Goal: Information Seeking & Learning: Learn about a topic

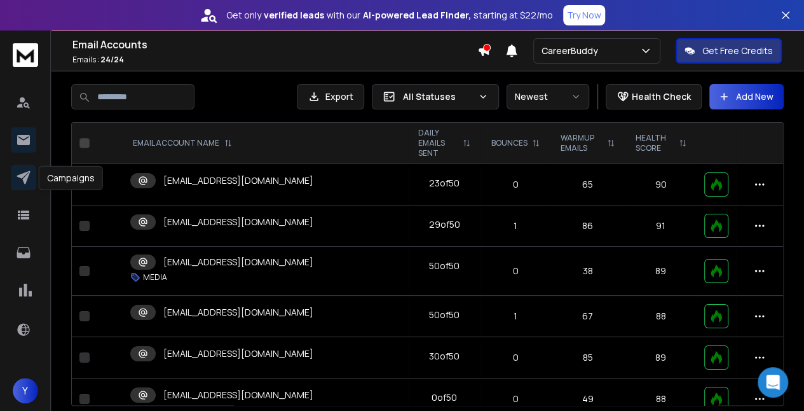
drag, startPoint x: 0, startPoint y: 0, endPoint x: 25, endPoint y: 177, distance: 178.5
click at [25, 177] on icon at bounding box center [23, 176] width 13 height 13
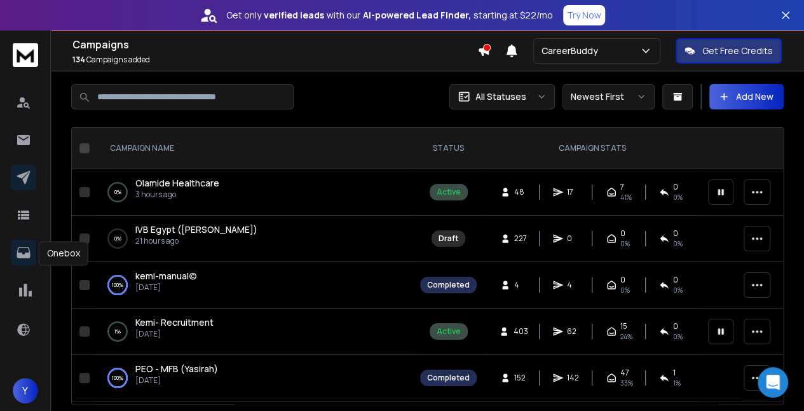
click at [20, 249] on icon at bounding box center [23, 252] width 15 height 15
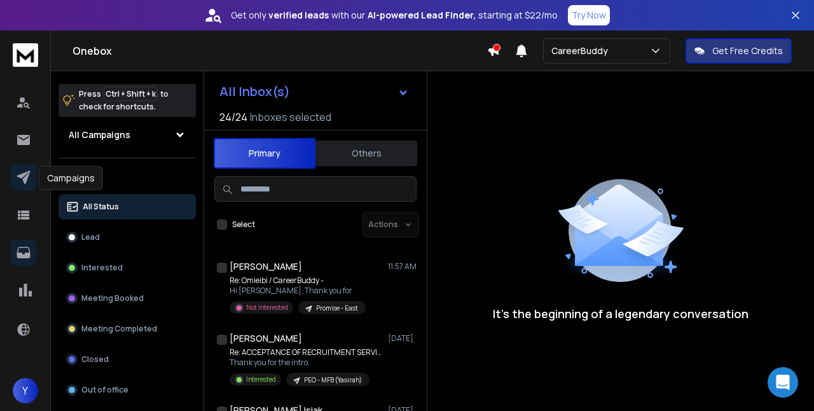
click at [26, 172] on icon at bounding box center [23, 176] width 13 height 13
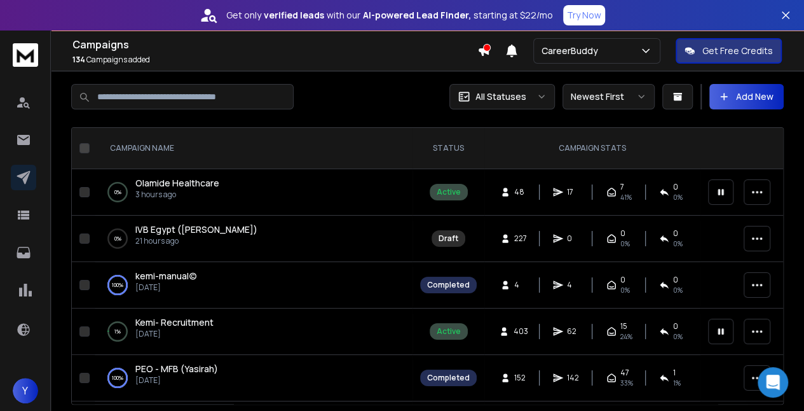
click at [220, 192] on div "0 % Olamide Healthcare 3 hours ago" at bounding box center [253, 192] width 292 height 31
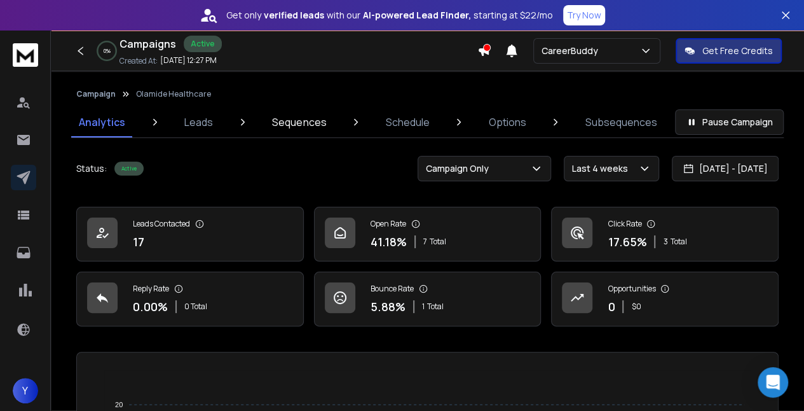
click at [314, 126] on p "Sequences" at bounding box center [299, 121] width 54 height 15
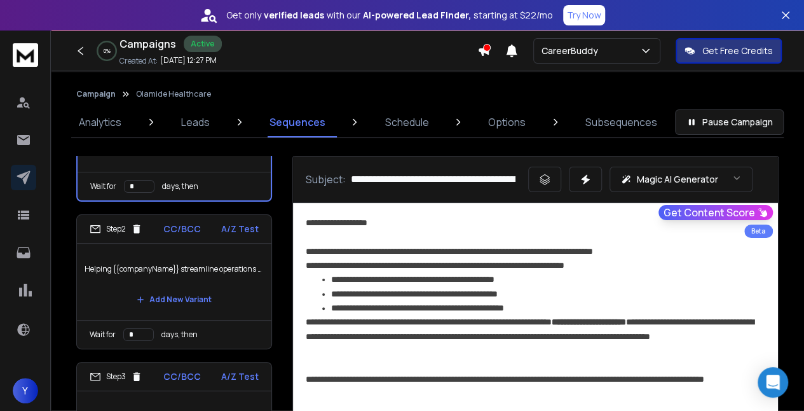
scroll to position [106, 0]
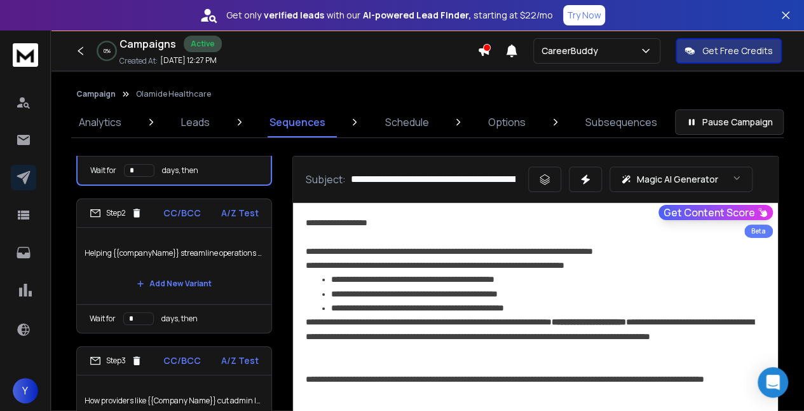
click at [120, 249] on p "Helping {{companyName}} streamline operations & patient care" at bounding box center [174, 253] width 179 height 36
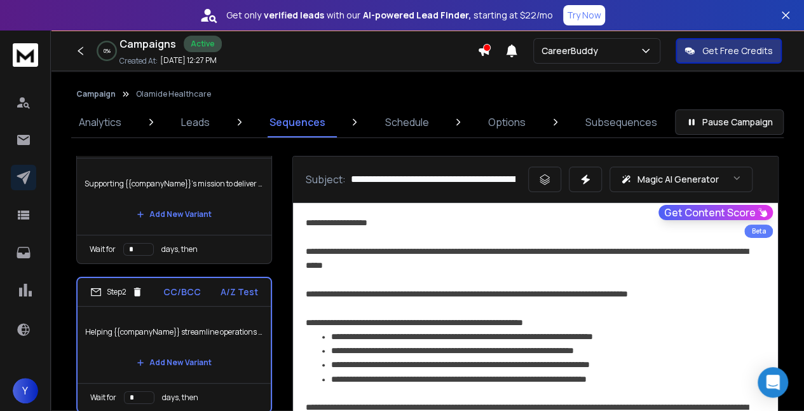
scroll to position [25, 0]
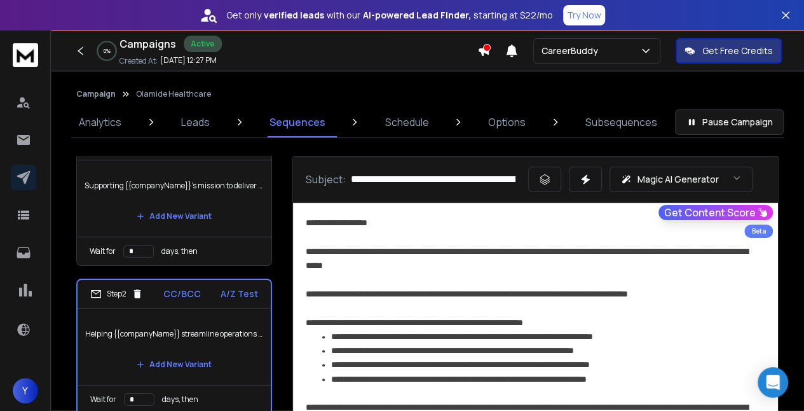
click at [111, 187] on p "Supporting {{companyName}}’s mission to deliver quality care" at bounding box center [174, 186] width 179 height 36
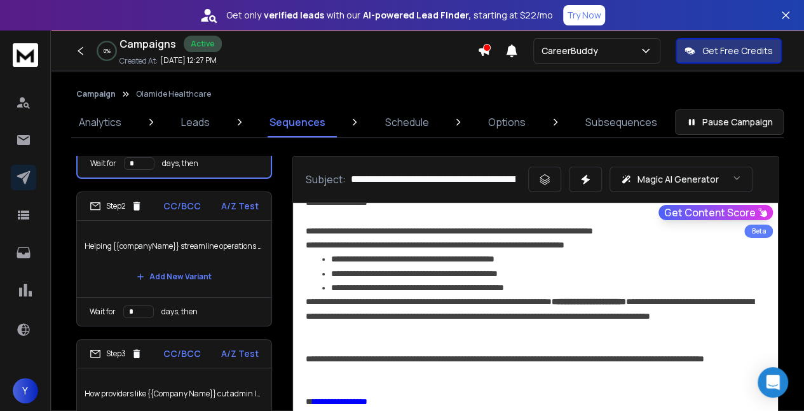
scroll to position [92, 0]
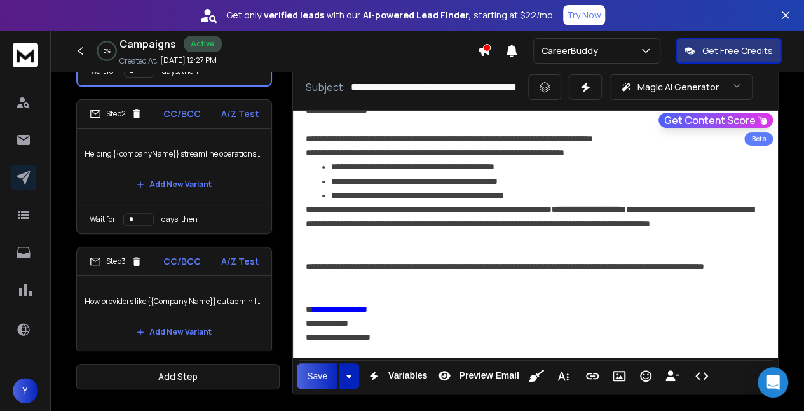
click at [118, 297] on p "How providers like {{Company Name}} cut admin load & boosted patient care" at bounding box center [174, 302] width 179 height 36
type input "**********"
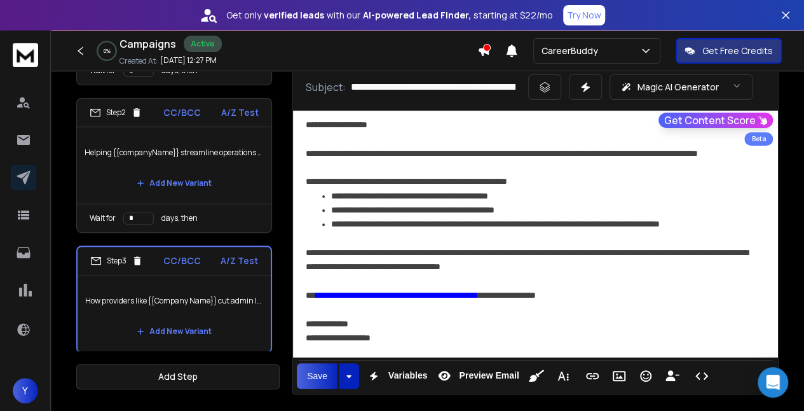
scroll to position [0, 0]
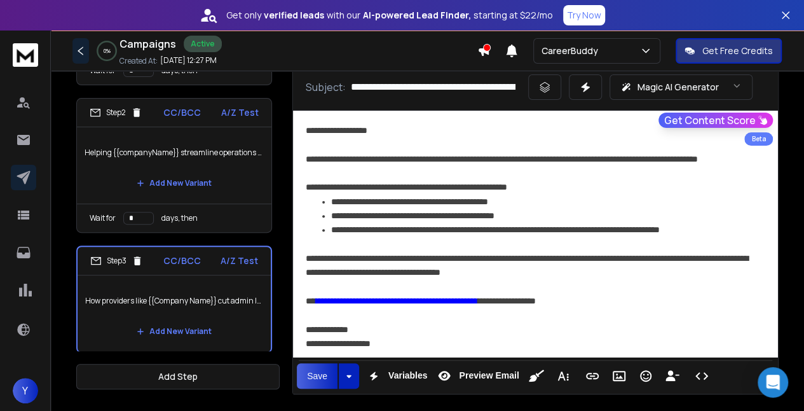
click at [85, 46] on icon at bounding box center [80, 50] width 11 height 11
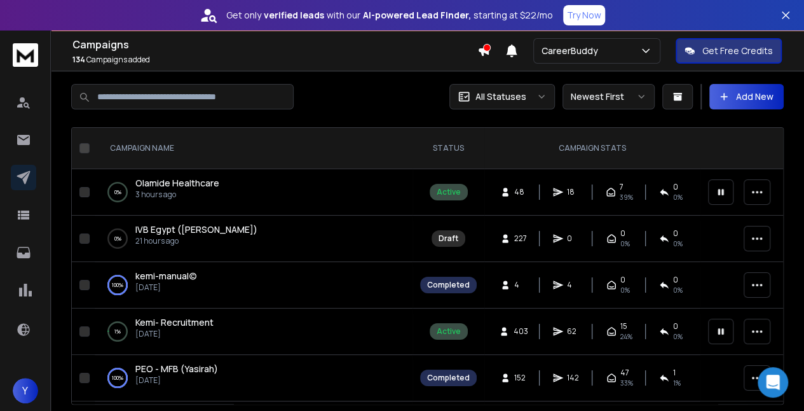
click at [181, 185] on span "Olamide Healthcare" at bounding box center [177, 183] width 84 height 12
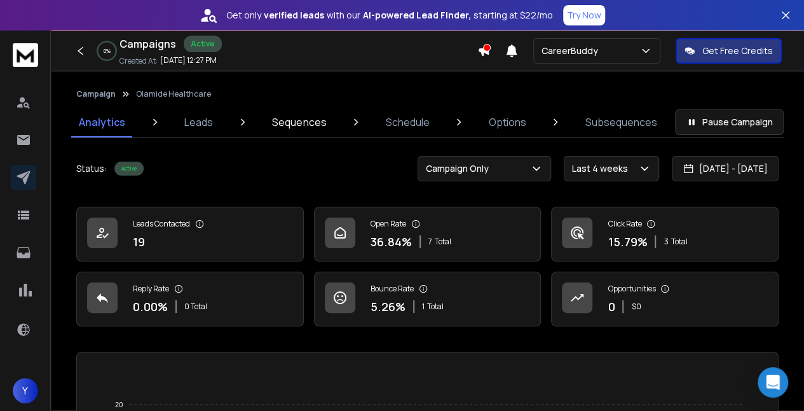
click at [306, 117] on p "Sequences" at bounding box center [299, 121] width 54 height 15
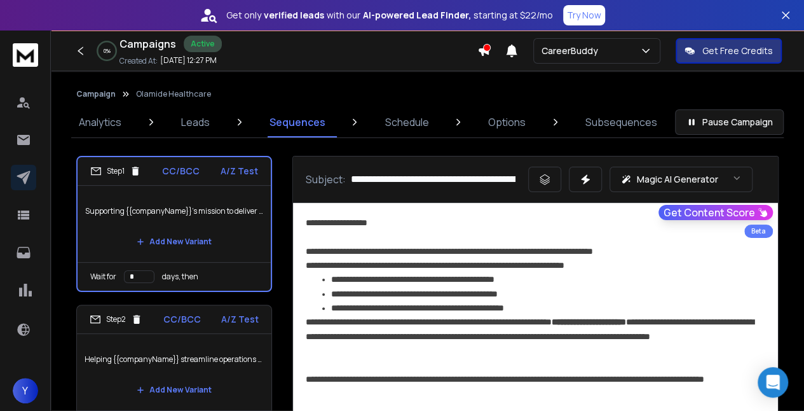
scroll to position [113, 0]
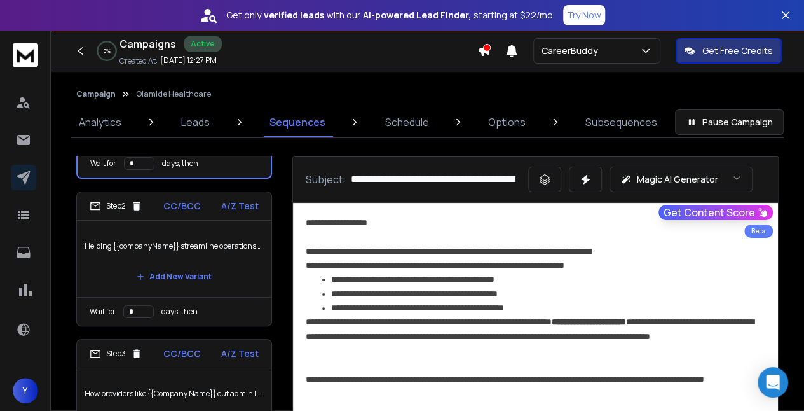
click at [128, 389] on p "How providers like {{Company Name}} cut admin load & boosted patient care" at bounding box center [174, 394] width 179 height 36
type input "**********"
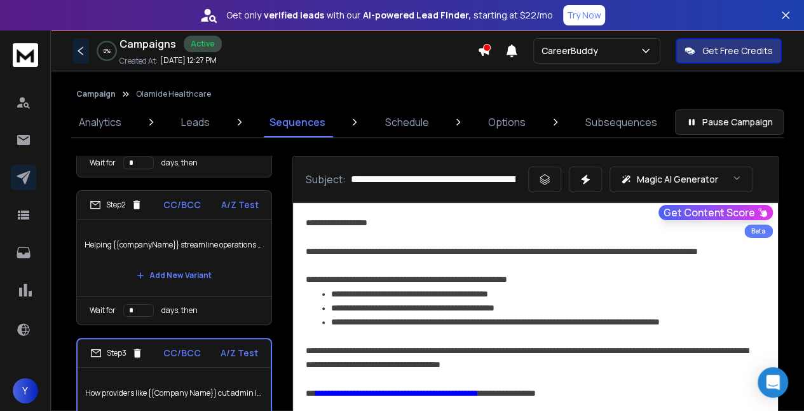
click at [80, 53] on icon at bounding box center [80, 50] width 11 height 11
